Goal: Task Accomplishment & Management: Manage account settings

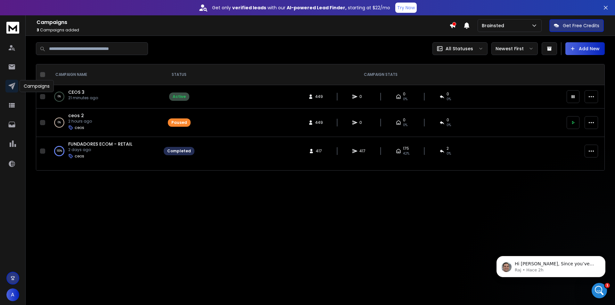
click at [11, 90] on icon at bounding box center [12, 86] width 8 height 8
click at [9, 68] on icon at bounding box center [12, 66] width 6 height 5
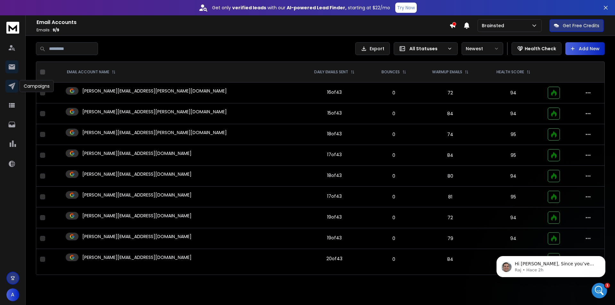
click at [16, 88] on link at bounding box center [11, 86] width 13 height 13
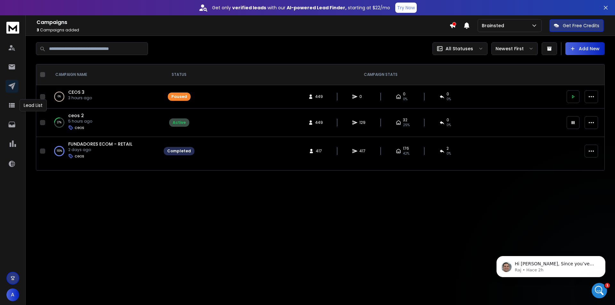
click at [19, 104] on div at bounding box center [12, 106] width 15 height 15
click at [6, 107] on link at bounding box center [11, 105] width 13 height 13
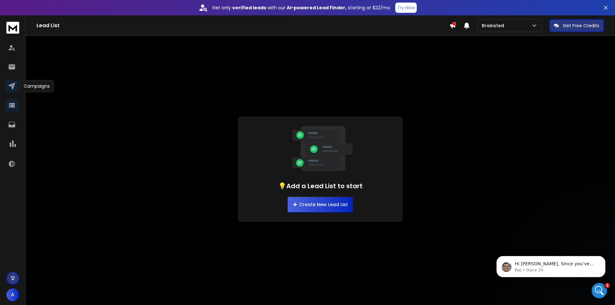
click at [13, 85] on icon at bounding box center [11, 86] width 7 height 7
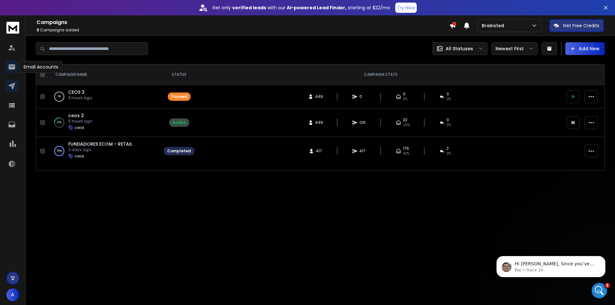
click at [13, 66] on icon at bounding box center [12, 67] width 8 height 8
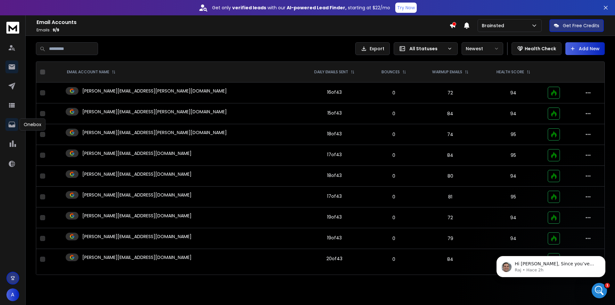
click at [14, 125] on icon at bounding box center [12, 125] width 8 height 8
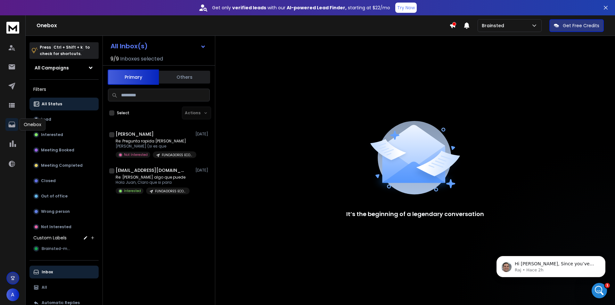
click at [11, 126] on icon at bounding box center [11, 125] width 7 height 6
click at [12, 106] on icon at bounding box center [12, 105] width 6 height 4
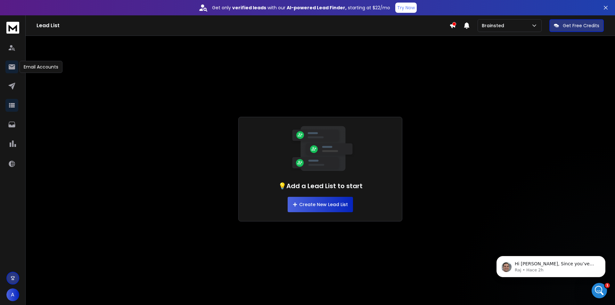
click at [15, 71] on link at bounding box center [11, 67] width 13 height 13
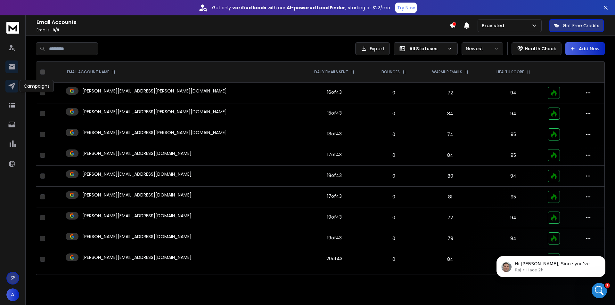
click at [11, 87] on icon at bounding box center [12, 86] width 8 height 8
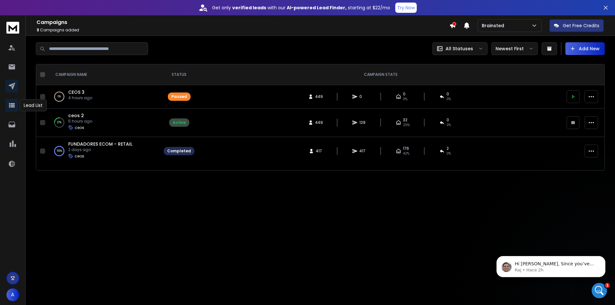
click at [13, 102] on icon at bounding box center [12, 105] width 8 height 8
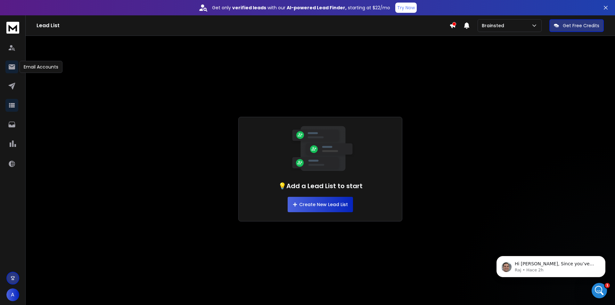
click at [16, 67] on link at bounding box center [11, 67] width 13 height 13
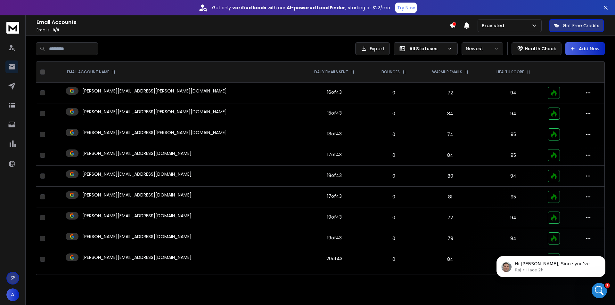
click at [125, 90] on p "[PERSON_NAME][EMAIL_ADDRESS][PERSON_NAME][DOMAIN_NAME]" at bounding box center [154, 91] width 144 height 6
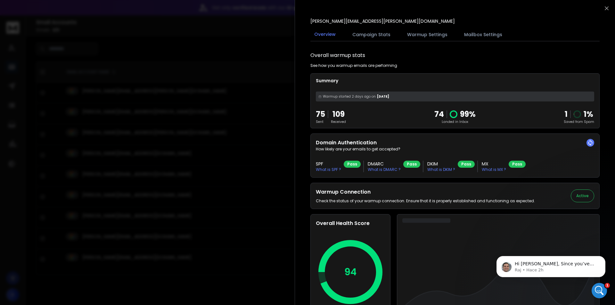
click at [436, 33] on button "Warmup Settings" at bounding box center [427, 35] width 48 height 14
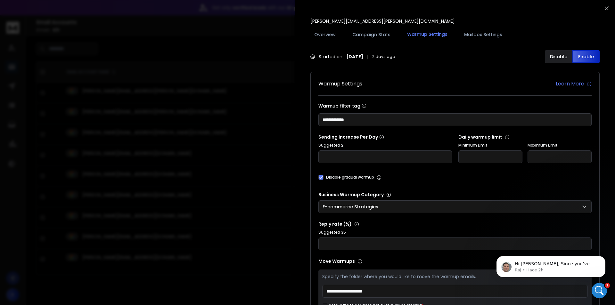
drag, startPoint x: 467, startPoint y: 160, endPoint x: 459, endPoint y: 160, distance: 8.0
click at [459, 160] on input "*" at bounding box center [490, 156] width 64 height 13
type input "**"
drag, startPoint x: 547, startPoint y: 159, endPoint x: 521, endPoint y: 157, distance: 26.6
click at [521, 157] on div "Minimum Limit ** Maximum Limit ** Minimum limit cannot equal or exceed the maxi…" at bounding box center [525, 153] width 134 height 20
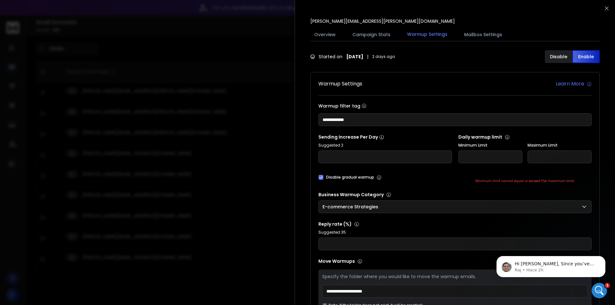
type input "**"
click at [234, 180] on div at bounding box center [307, 152] width 615 height 305
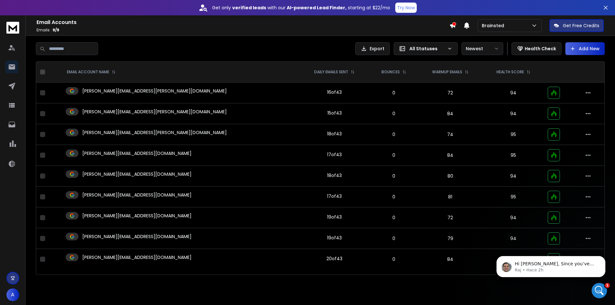
click at [101, 196] on p "[PERSON_NAME][EMAIL_ADDRESS][DOMAIN_NAME]" at bounding box center [136, 195] width 109 height 6
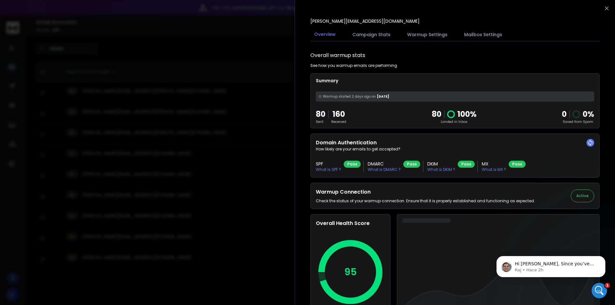
click at [441, 32] on button "Warmup Settings" at bounding box center [427, 35] width 48 height 14
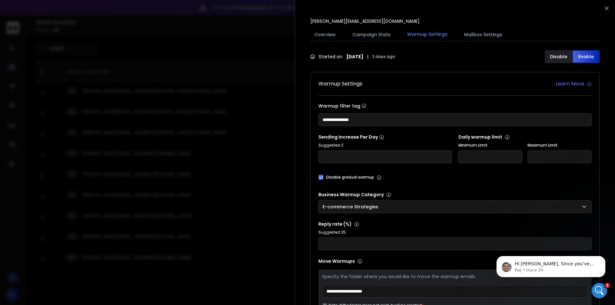
click at [255, 171] on div at bounding box center [307, 152] width 615 height 305
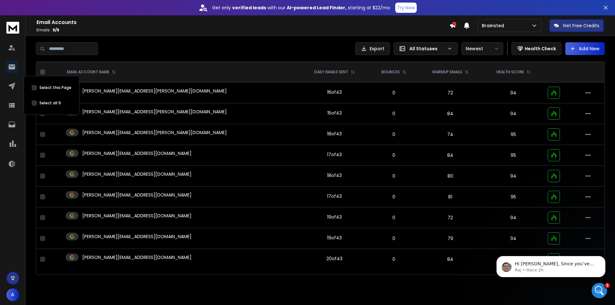
click at [44, 72] on button "Select this Page" at bounding box center [42, 71] width 5 height 5
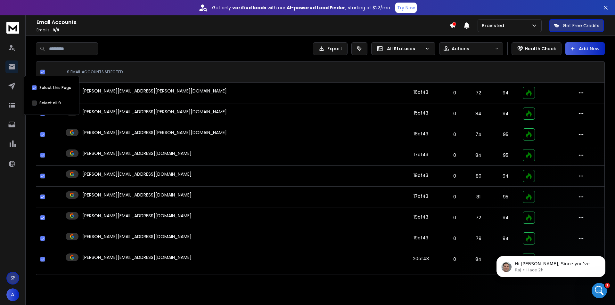
click at [29, 97] on div "Select this Page Select all 9" at bounding box center [51, 95] width 47 height 33
click at [33, 105] on button "Select this Page" at bounding box center [34, 103] width 5 height 5
click at [460, 50] on p "Actions" at bounding box center [460, 48] width 18 height 6
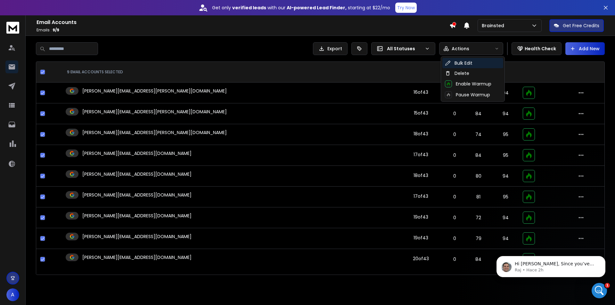
click at [457, 61] on div "Bulk Edit" at bounding box center [459, 63] width 28 height 6
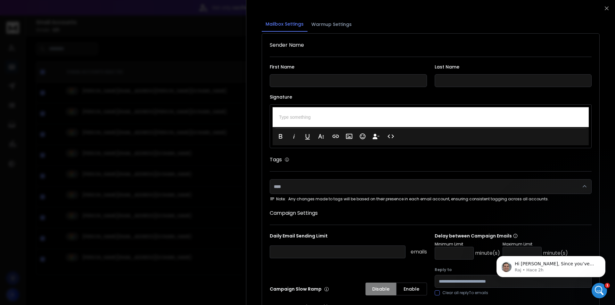
click at [361, 253] on input "number" at bounding box center [338, 252] width 136 height 13
click at [329, 15] on div "Mailbox Settings Warmup Settings Sender Name First Name Last Name Signature Typ…" at bounding box center [430, 193] width 353 height 370
click at [334, 28] on button "Warmup Settings" at bounding box center [331, 24] width 48 height 14
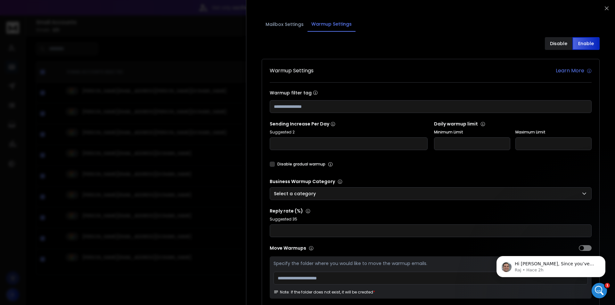
click at [370, 137] on input "number" at bounding box center [349, 143] width 158 height 13
click at [271, 166] on button "Disable gradual warmup" at bounding box center [272, 164] width 5 height 5
click at [448, 143] on input "number" at bounding box center [472, 143] width 76 height 13
type input "**"
click at [529, 149] on input "number" at bounding box center [553, 143] width 76 height 13
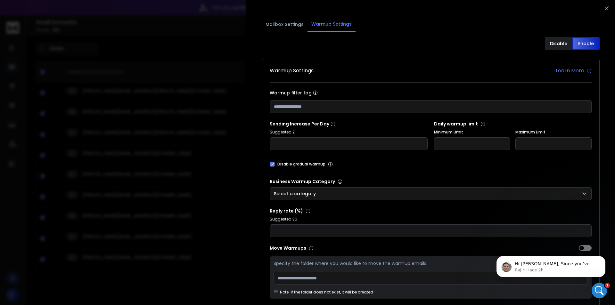
scroll to position [79, 0]
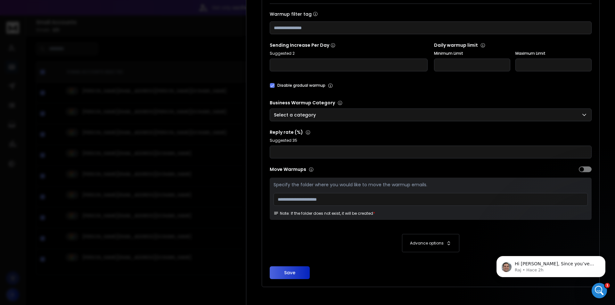
type input "**"
click at [299, 271] on button "Save" at bounding box center [290, 272] width 40 height 13
